Goal: Task Accomplishment & Management: Manage account settings

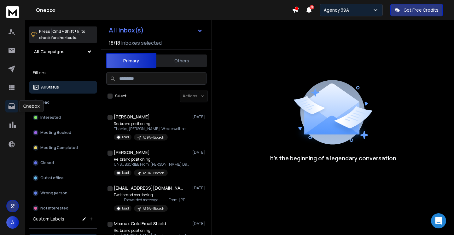
click at [343, 8] on p "Agency 39A" at bounding box center [338, 10] width 28 height 6
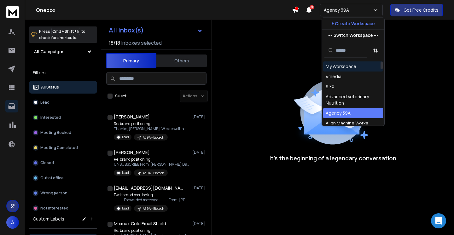
click at [337, 65] on div "My Workspace" at bounding box center [340, 66] width 31 height 6
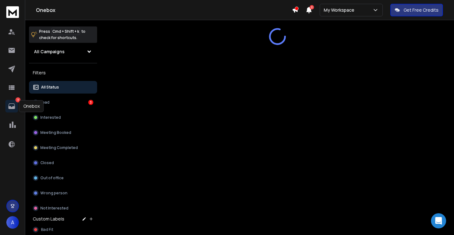
click at [12, 103] on icon at bounding box center [12, 106] width 8 height 8
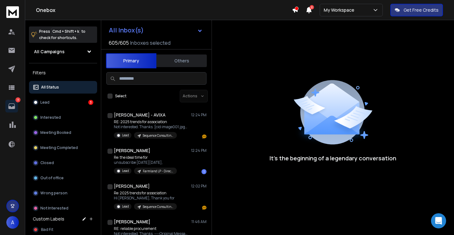
scroll to position [174, 0]
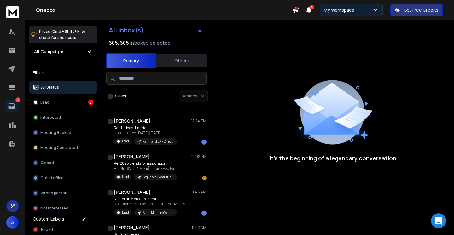
click at [339, 9] on p "My Workspace" at bounding box center [340, 10] width 33 height 6
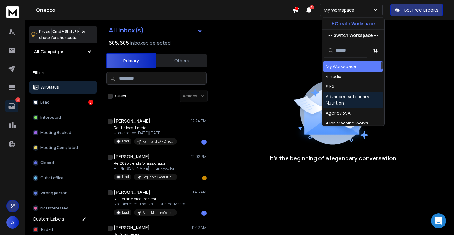
scroll to position [14, 0]
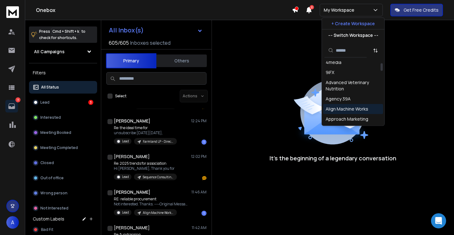
click at [347, 108] on div "Align Machine Works" at bounding box center [346, 109] width 43 height 6
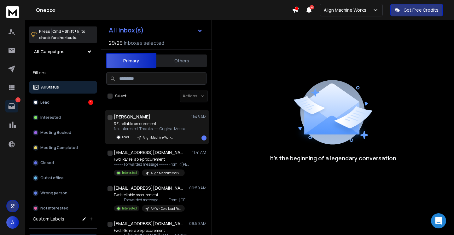
click at [167, 120] on div "Bob Flynn 11:46 AM" at bounding box center [160, 117] width 93 height 6
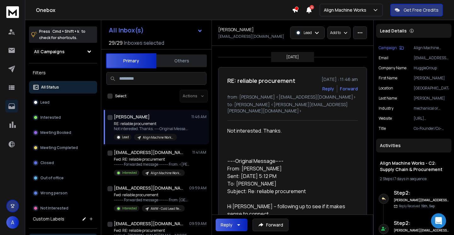
click at [356, 33] on button "button" at bounding box center [360, 32] width 14 height 13
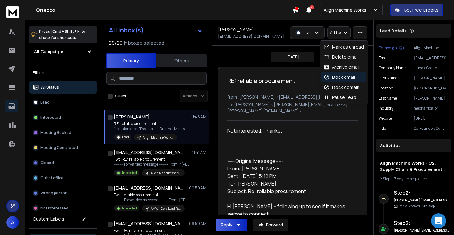
click at [348, 77] on div "Block email" at bounding box center [339, 77] width 31 height 6
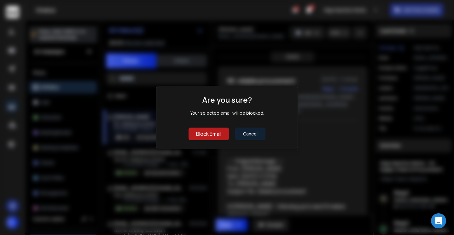
click at [214, 132] on button "Block Email" at bounding box center [208, 134] width 40 height 13
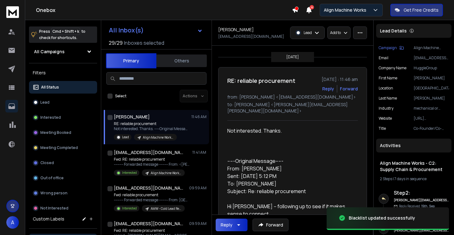
click at [346, 6] on button "Align Machine Works" at bounding box center [351, 10] width 63 height 13
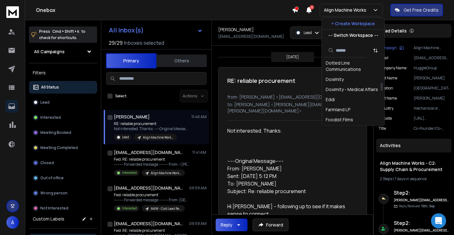
scroll to position [187, 0]
click at [353, 105] on div "Farmland LP" at bounding box center [353, 110] width 60 height 10
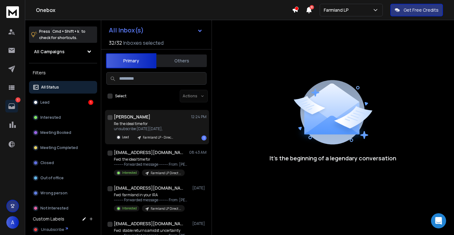
click at [151, 127] on p "unsubscribe On Mon, Sep 15," at bounding box center [145, 128] width 63 height 5
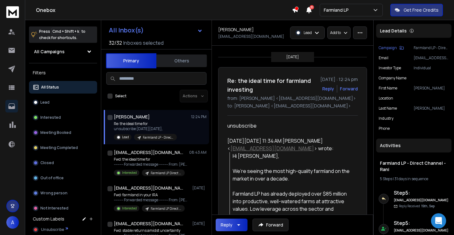
click at [361, 33] on icon "button" at bounding box center [360, 33] width 6 height 6
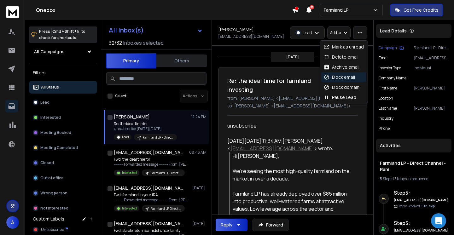
click at [339, 76] on div "Block email" at bounding box center [339, 77] width 31 height 6
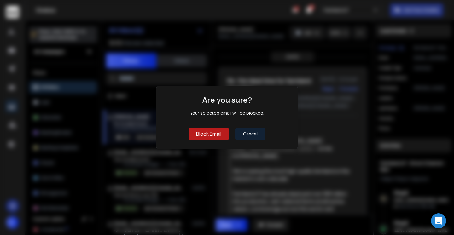
click at [208, 136] on button "Block Email" at bounding box center [208, 134] width 40 height 13
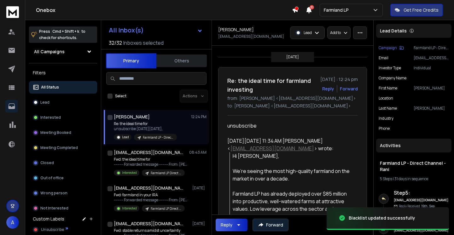
click at [269, 227] on button "Forward" at bounding box center [270, 225] width 36 height 13
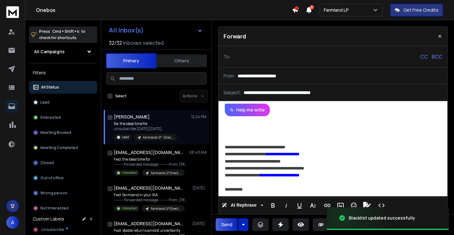
click at [252, 55] on input at bounding box center [255, 56] width 44 height 11
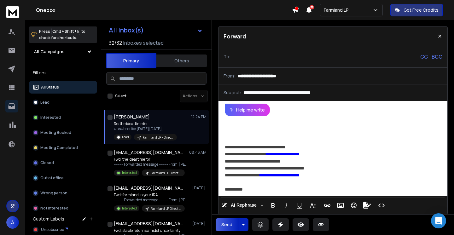
type input "**********"
click at [223, 223] on button "Send" at bounding box center [227, 224] width 22 height 13
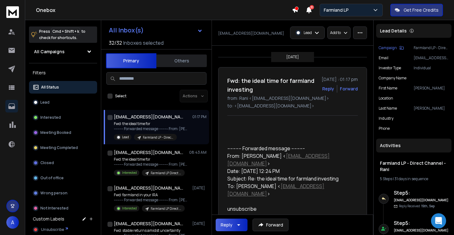
click at [372, 14] on button "Farmland LP" at bounding box center [351, 10] width 63 height 13
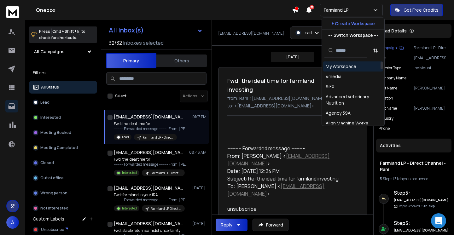
click at [360, 22] on p "+ Create Workspace" at bounding box center [352, 23] width 43 height 6
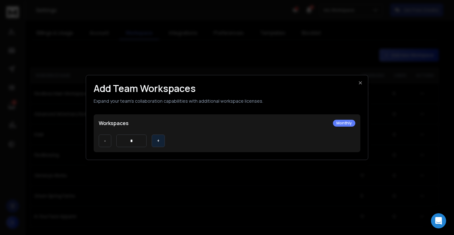
click at [158, 143] on button "+" at bounding box center [158, 141] width 13 height 13
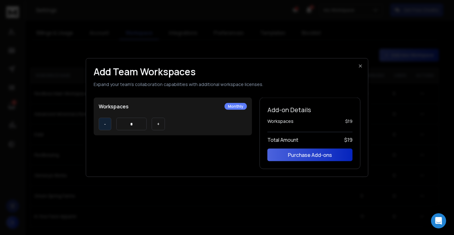
click at [105, 125] on button "-" at bounding box center [105, 124] width 13 height 13
type input "*"
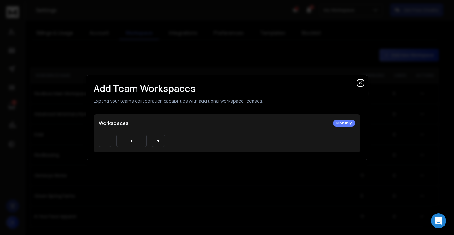
click at [359, 83] on icon "button" at bounding box center [360, 82] width 5 height 5
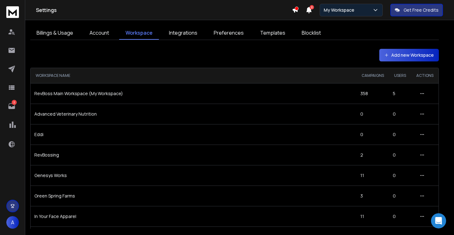
click at [347, 6] on button "My Workspace" at bounding box center [351, 10] width 63 height 13
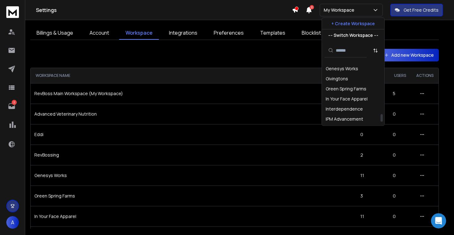
scroll to position [466, 0]
click at [336, 123] on div "VeraData" at bounding box center [334, 126] width 19 height 6
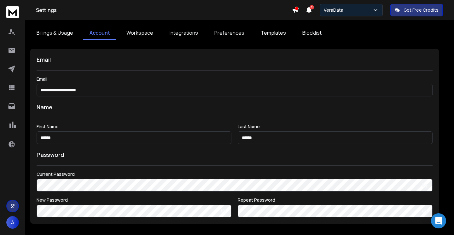
click at [351, 7] on div "VeraData" at bounding box center [351, 10] width 55 height 6
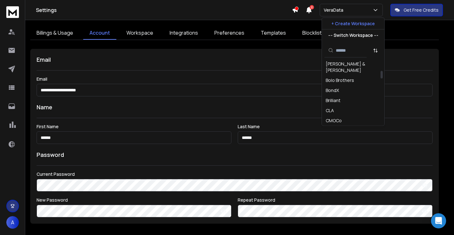
scroll to position [78, 0]
click at [348, 78] on div "Bolo Brothers" at bounding box center [339, 81] width 28 height 6
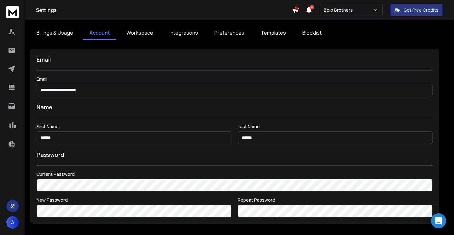
click at [58, 33] on link "Billings & Usage" at bounding box center [54, 32] width 49 height 13
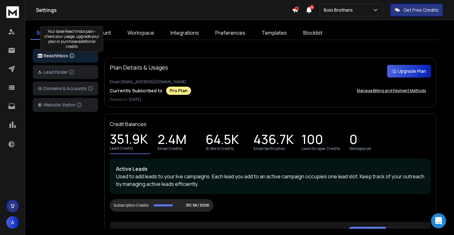
click at [107, 32] on link "Account" at bounding box center [101, 32] width 32 height 13
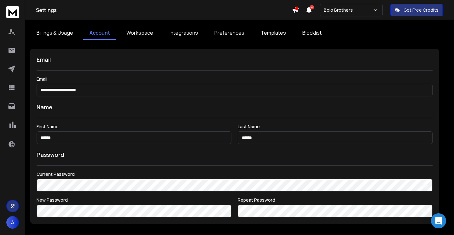
click at [137, 31] on link "Workspace" at bounding box center [139, 32] width 39 height 13
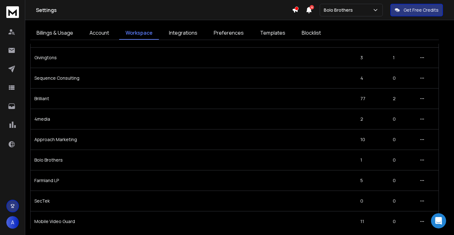
scroll to position [545, 0]
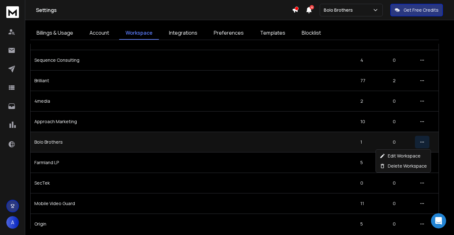
click at [424, 143] on button "button" at bounding box center [422, 142] width 14 height 13
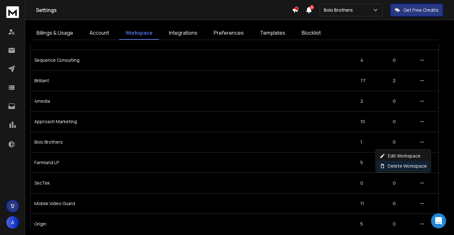
click at [402, 166] on p "Delete Workspace" at bounding box center [407, 166] width 39 height 6
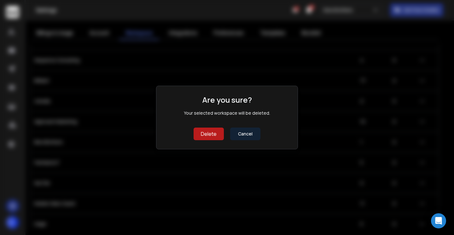
click at [210, 130] on button "Delete" at bounding box center [208, 134] width 30 height 13
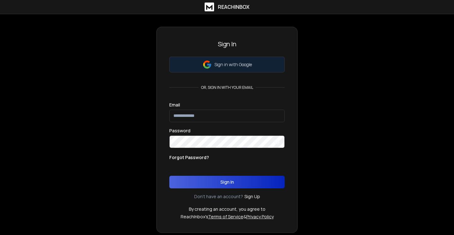
click at [210, 65] on icon at bounding box center [209, 66] width 4 height 4
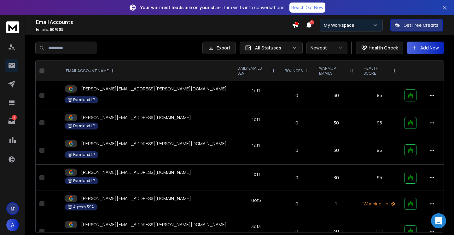
click at [364, 22] on div "My Workspace" at bounding box center [351, 25] width 55 height 6
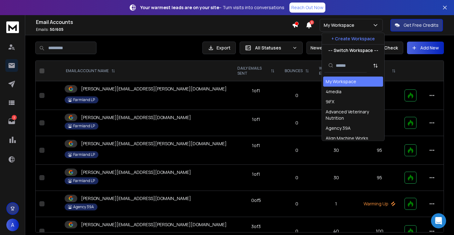
click at [356, 39] on p "+ Create Workspace" at bounding box center [352, 39] width 43 height 6
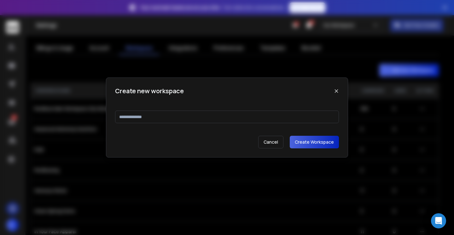
click at [181, 121] on input at bounding box center [227, 117] width 224 height 13
click at [337, 89] on icon at bounding box center [336, 91] width 5 height 5
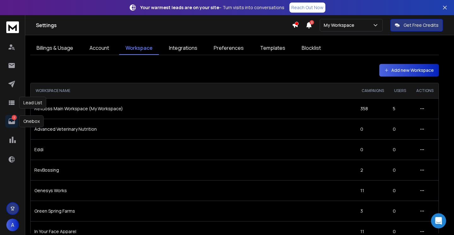
click at [8, 117] on link "2" at bounding box center [11, 121] width 13 height 13
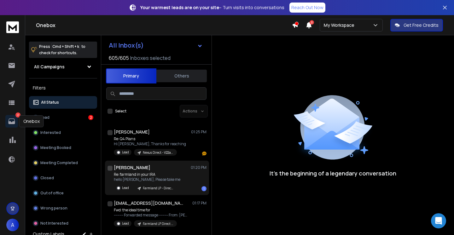
click at [144, 177] on p "Re: farmland in your IRA" at bounding box center [147, 174] width 66 height 5
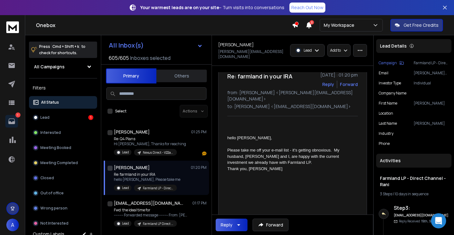
scroll to position [25, 0]
click at [354, 26] on p "My Workspace" at bounding box center [340, 25] width 33 height 6
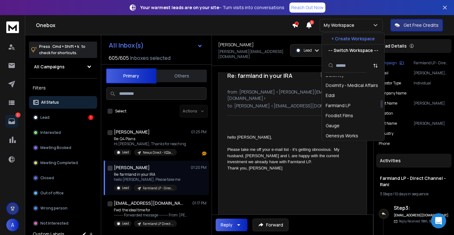
scroll to position [197, 0]
click at [344, 102] on div "Farmland LP" at bounding box center [337, 105] width 25 height 6
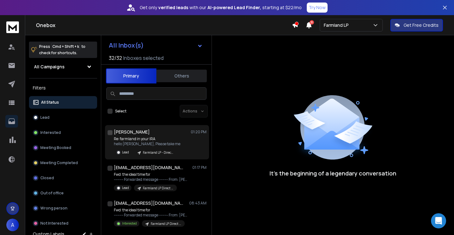
click at [142, 139] on p "Re: farmland in your IRA" at bounding box center [147, 138] width 66 height 5
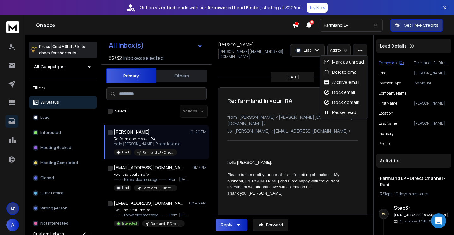
click at [358, 49] on icon "button" at bounding box center [360, 51] width 6 height 6
click at [339, 94] on div "Block email" at bounding box center [339, 92] width 31 height 6
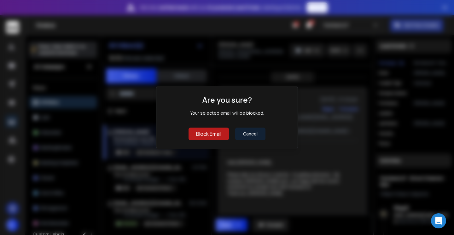
click at [198, 132] on button "Block Email" at bounding box center [208, 134] width 40 height 13
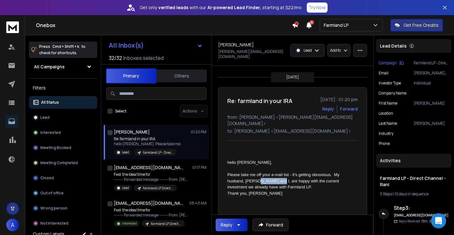
drag, startPoint x: 276, startPoint y: 168, endPoint x: 257, endPoint y: 170, distance: 19.6
click at [257, 172] on div "Please take me off your e-mail list - it's getting obnoxious. My husband, [PERS…" at bounding box center [289, 181] width 125 height 19
copy div "[PERSON_NAME]"
click at [12, 122] on icon at bounding box center [12, 122] width 8 height 8
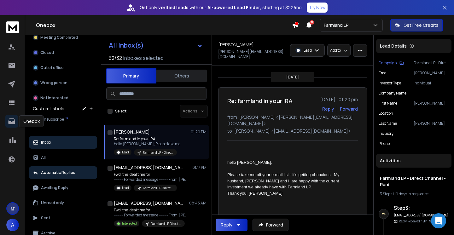
scroll to position [140, 0]
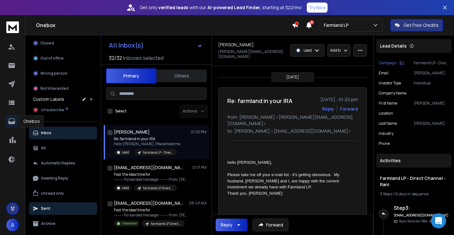
click at [45, 206] on p "Sent" at bounding box center [45, 208] width 9 height 5
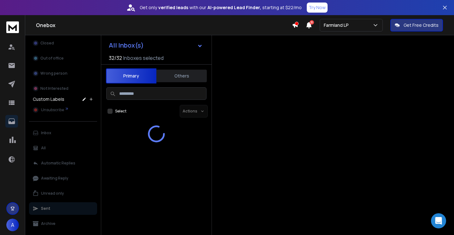
click at [131, 92] on input at bounding box center [156, 93] width 100 height 13
paste input "**********"
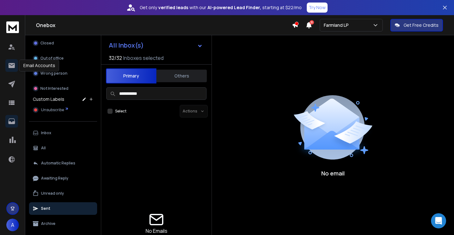
type input "**********"
click at [12, 64] on icon at bounding box center [12, 65] width 6 height 5
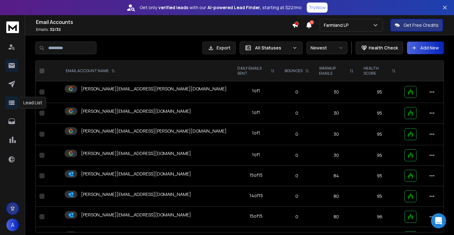
click at [13, 101] on icon at bounding box center [12, 103] width 6 height 4
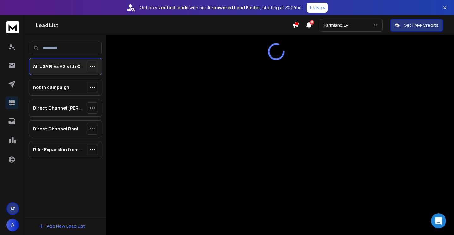
click at [48, 130] on p "Direct Channel Rani" at bounding box center [55, 129] width 45 height 6
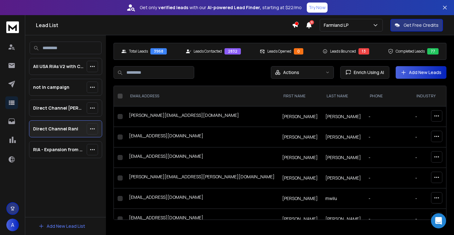
click at [152, 72] on input at bounding box center [153, 72] width 81 height 13
paste input "**********"
type input "**********"
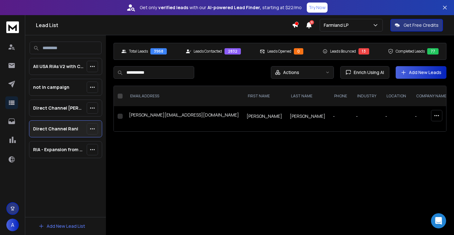
click at [121, 116] on button "button" at bounding box center [120, 116] width 5 height 5
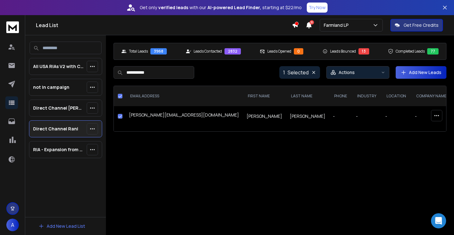
click at [381, 68] on button "Actions" at bounding box center [357, 72] width 63 height 13
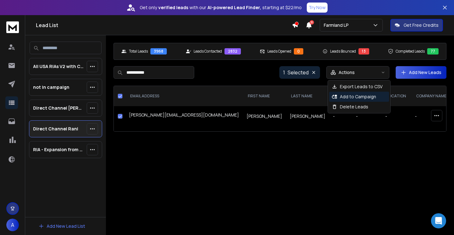
click at [330, 175] on div "**********" at bounding box center [227, 117] width 454 height 235
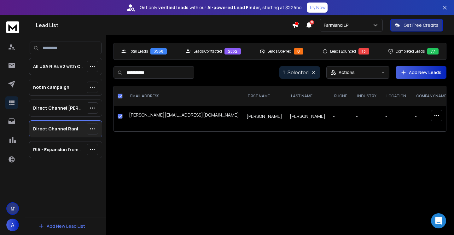
click at [437, 118] on icon "button" at bounding box center [437, 116] width 6 height 6
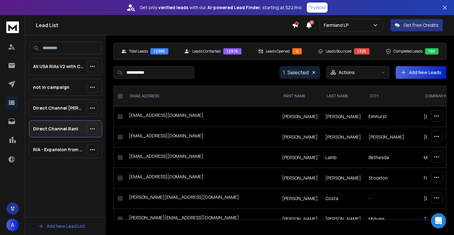
click at [61, 113] on div "Direct Channel [PERSON_NAME]" at bounding box center [65, 108] width 73 height 17
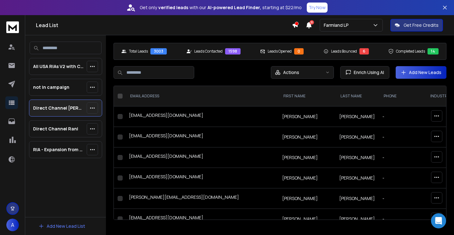
click at [145, 60] on div "Total Leads 3003 Leads Contacted 1598 Leads Opened 0 Leads Bounced 6 Completed …" at bounding box center [280, 59] width 348 height 49
click at [137, 71] on input at bounding box center [153, 72] width 81 height 13
paste input "**********"
type input "**********"
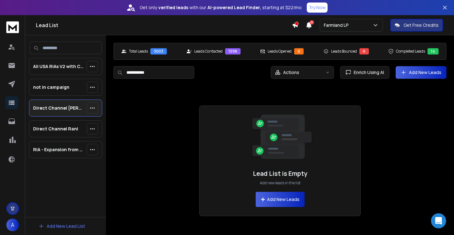
click at [49, 128] on p "Direct Channel Rani" at bounding box center [55, 129] width 45 height 6
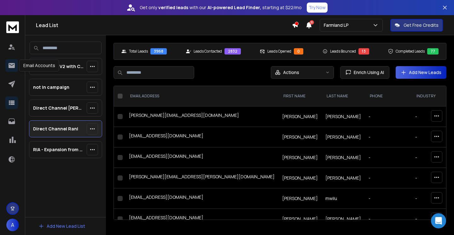
click at [13, 65] on icon at bounding box center [12, 66] width 8 height 8
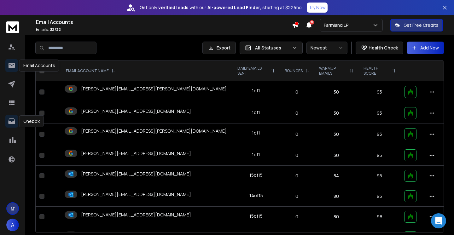
click at [12, 121] on icon at bounding box center [12, 122] width 8 height 8
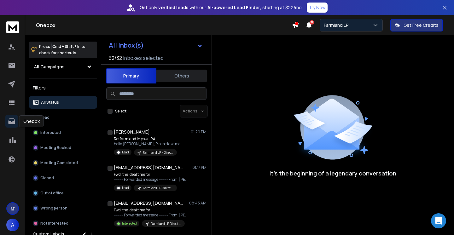
click at [350, 23] on p "Farmland LP" at bounding box center [337, 25] width 27 height 6
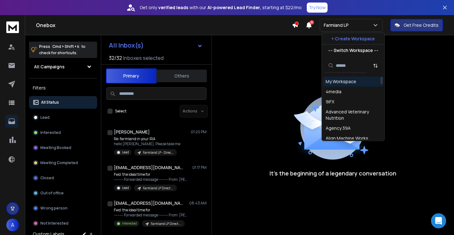
click at [334, 79] on div "My Workspace" at bounding box center [340, 81] width 31 height 6
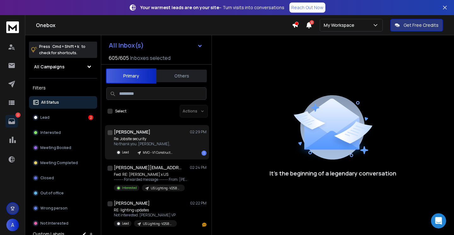
click at [154, 140] on p "Re: Jobsite security" at bounding box center [145, 138] width 63 height 5
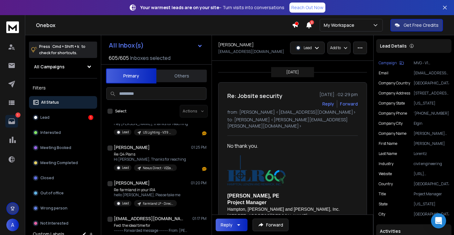
scroll to position [192, 0]
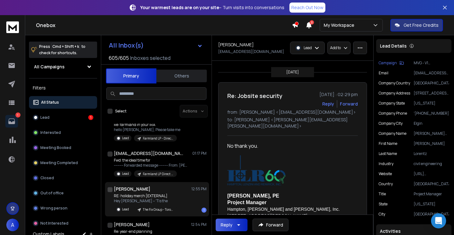
click at [156, 200] on p "Hey [PERSON_NAME] – ‘Tis the" at bounding box center [145, 201] width 63 height 5
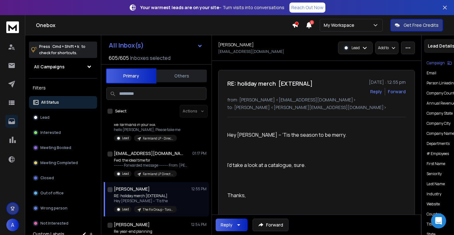
scroll to position [13, 0]
click at [367, 49] on icon at bounding box center [364, 47] width 5 height 5
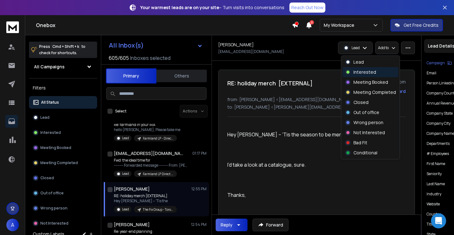
click at [360, 73] on p "Interested" at bounding box center [364, 72] width 23 height 6
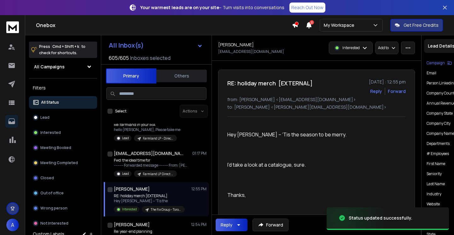
click at [400, 92] on div "Forward" at bounding box center [397, 91] width 18 height 6
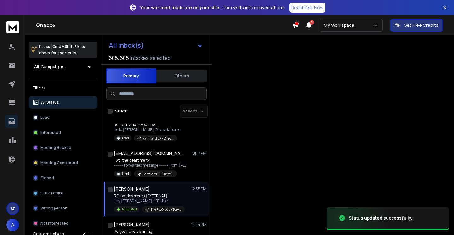
scroll to position [0, 0]
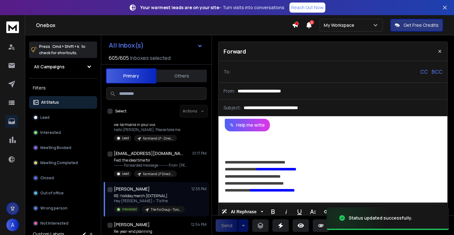
click at [254, 73] on input at bounding box center [255, 71] width 44 height 11
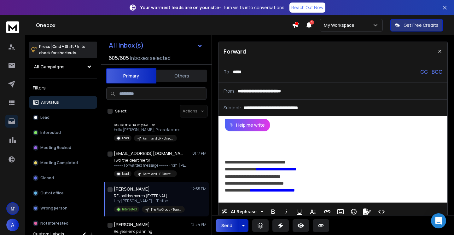
type input "**********"
click at [229, 225] on button "Send" at bounding box center [227, 225] width 22 height 13
